Goal: Task Accomplishment & Management: Manage account settings

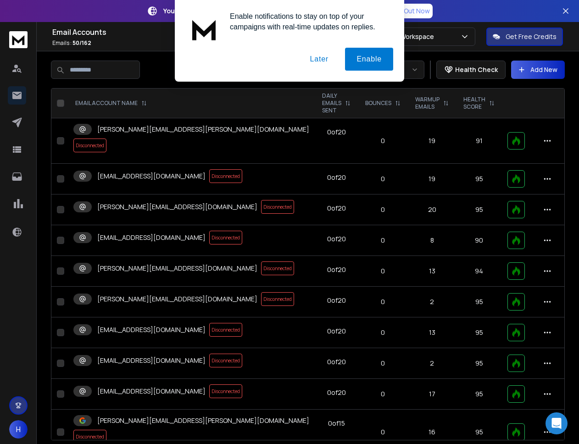
click at [323, 58] on button "Later" at bounding box center [318, 59] width 41 height 23
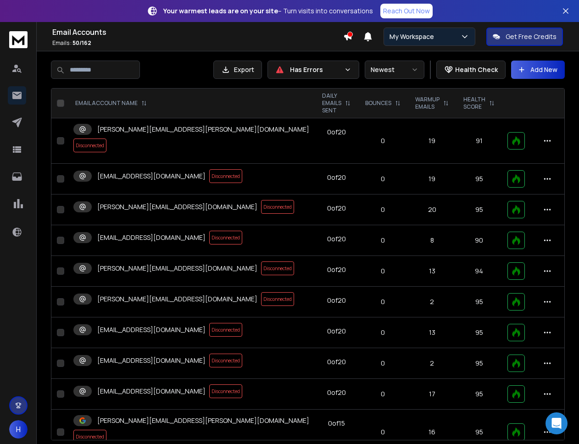
click at [464, 37] on icon "button" at bounding box center [464, 36] width 9 height 9
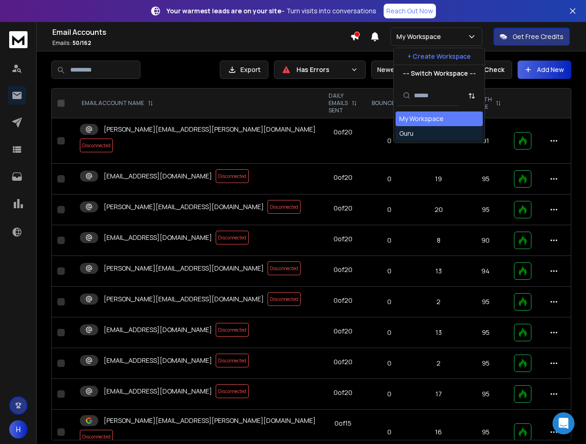
click at [429, 128] on div "Guru" at bounding box center [439, 133] width 87 height 15
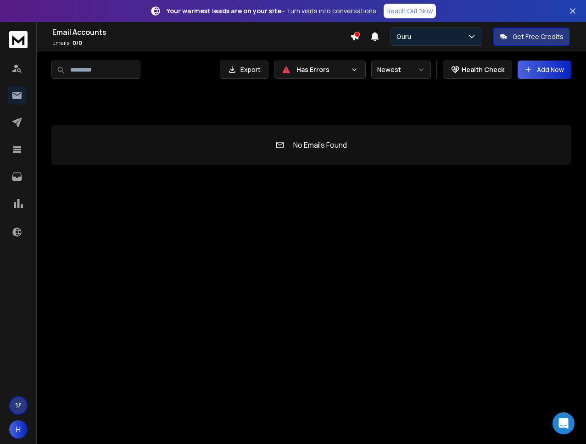
click at [437, 38] on div "Guru" at bounding box center [436, 36] width 80 height 9
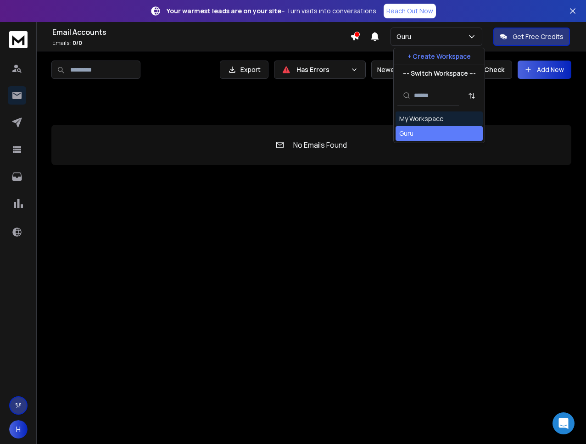
click at [432, 116] on div "My Workspace" at bounding box center [421, 118] width 45 height 9
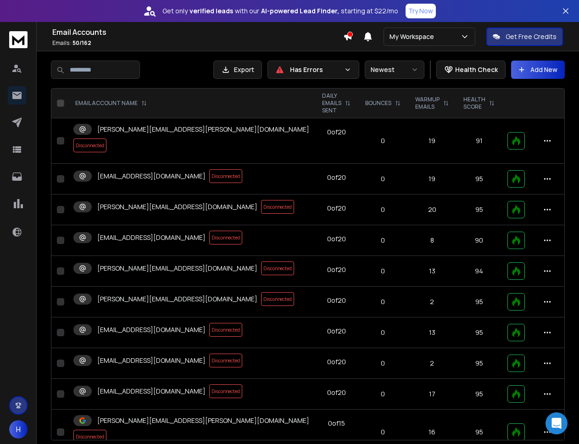
click at [113, 77] on input at bounding box center [95, 70] width 89 height 18
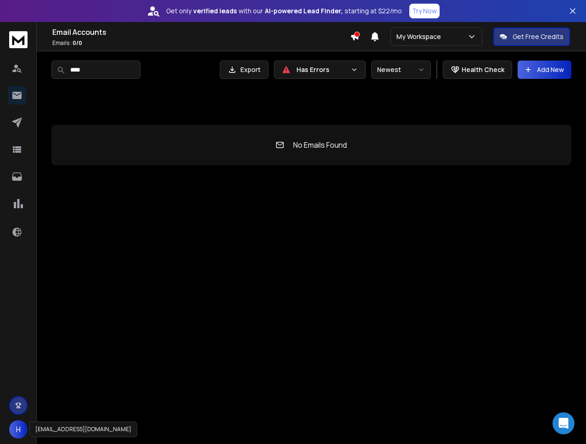
type input "****"
click at [19, 428] on span "H" at bounding box center [18, 429] width 18 height 18
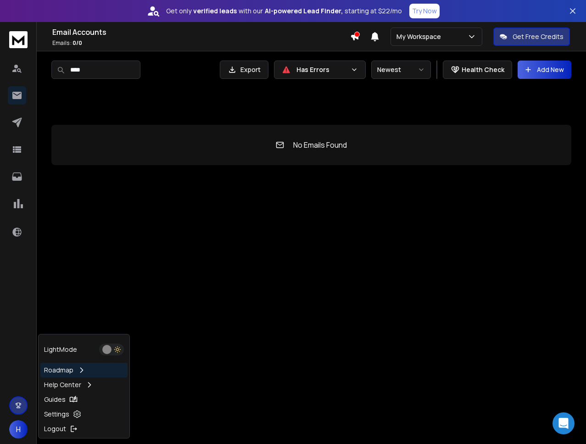
click at [18, 428] on span "H" at bounding box center [18, 429] width 18 height 18
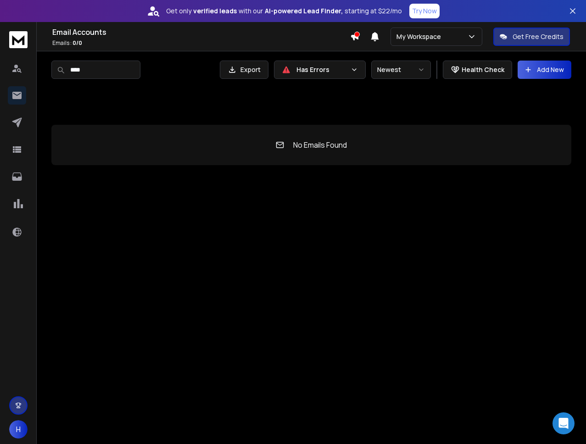
click at [110, 78] on input "****" at bounding box center [95, 70] width 89 height 18
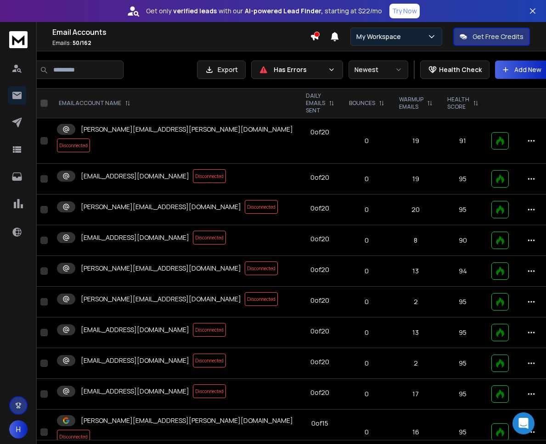
click at [384, 37] on p "My Workspace" at bounding box center [380, 36] width 48 height 9
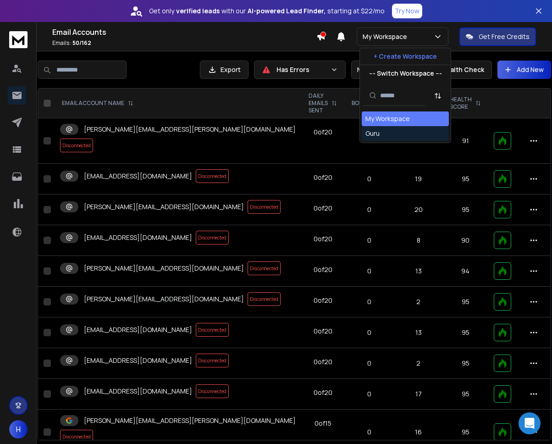
click at [391, 132] on div "Guru" at bounding box center [405, 133] width 87 height 15
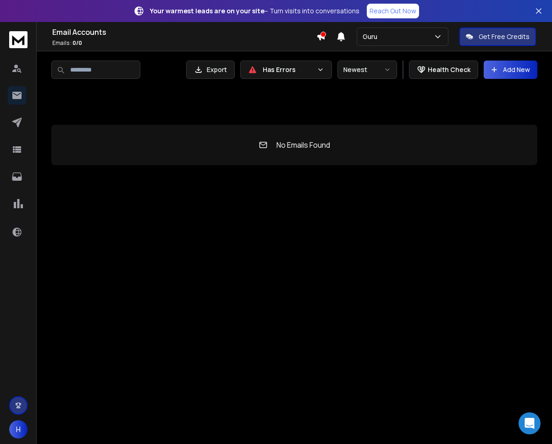
click at [315, 113] on div "No Emails Found" at bounding box center [294, 126] width 486 height 77
click at [295, 72] on p "Has Errors" at bounding box center [288, 69] width 50 height 9
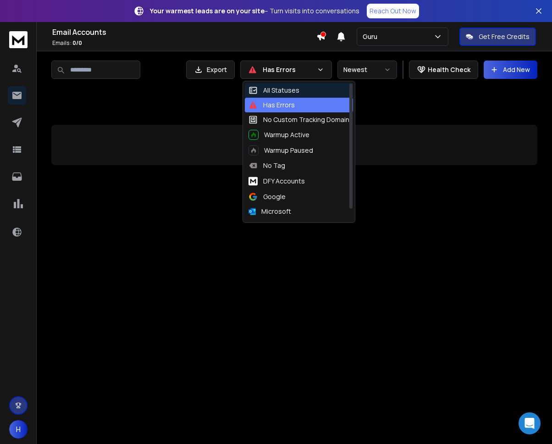
click at [294, 94] on div "All Statuses" at bounding box center [274, 90] width 51 height 9
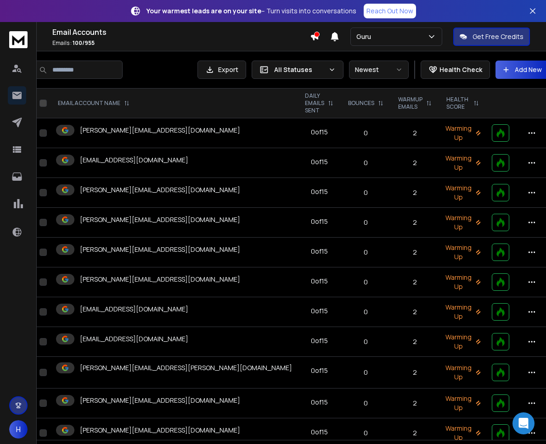
click at [213, 132] on div "cole@partneredwithguru.com" at bounding box center [174, 130] width 236 height 11
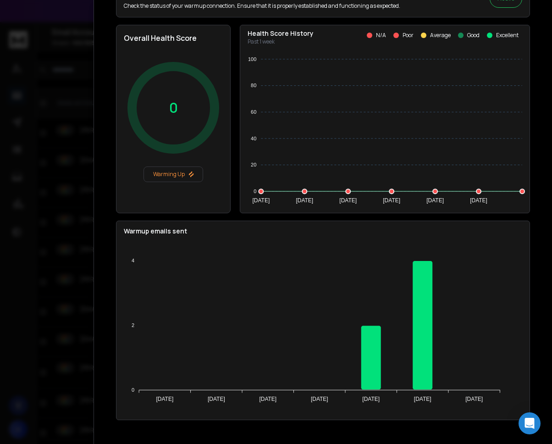
scroll to position [306, 0]
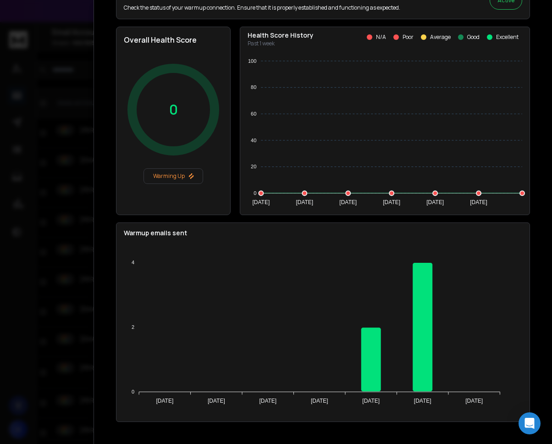
click at [72, 158] on div at bounding box center [276, 222] width 552 height 444
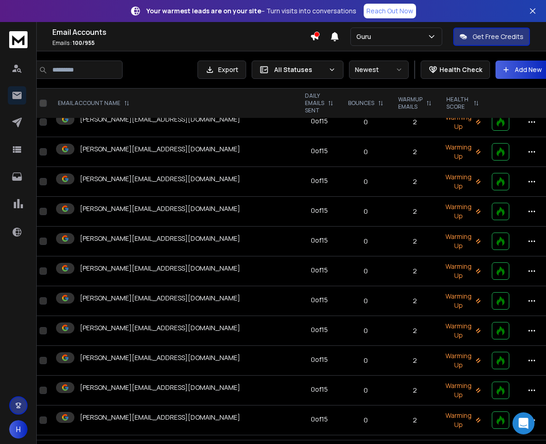
scroll to position [2684, 0]
